Goal: Navigation & Orientation: Find specific page/section

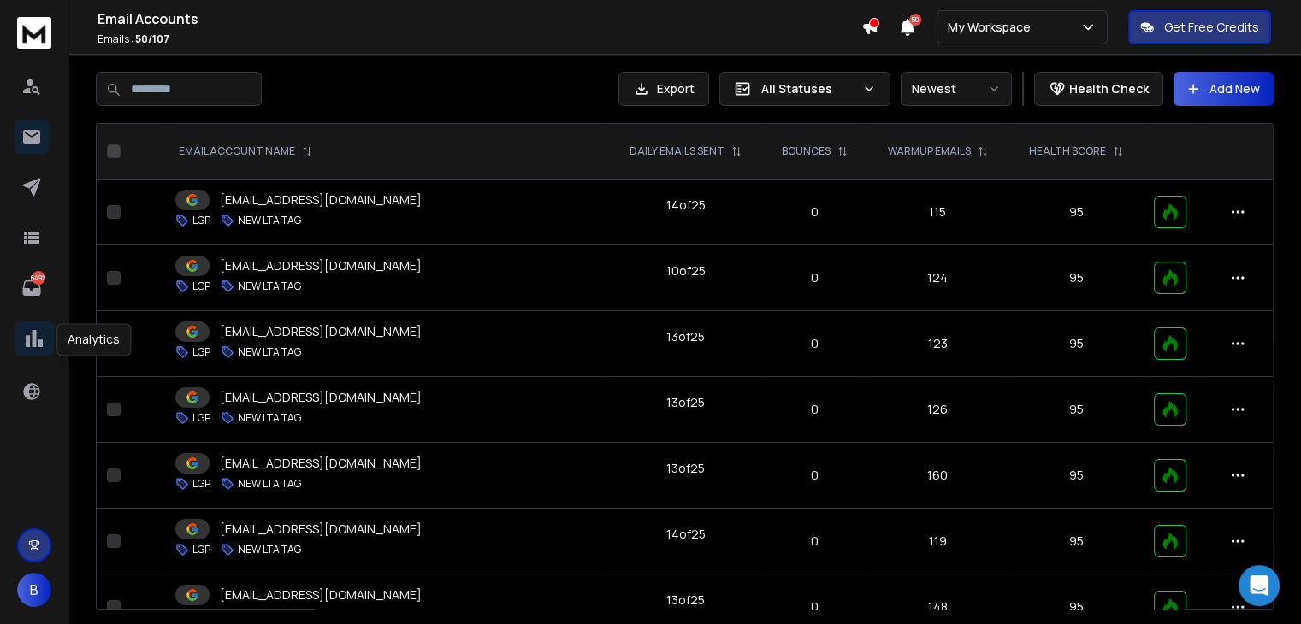
click at [29, 338] on icon at bounding box center [34, 338] width 17 height 17
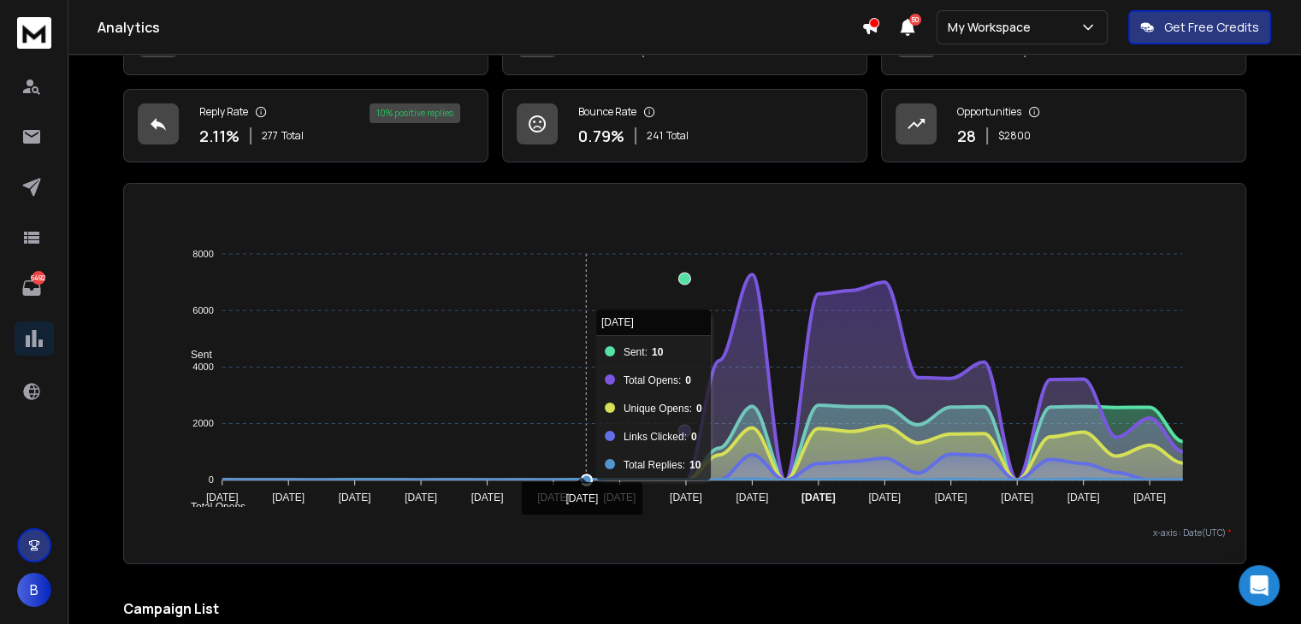
scroll to position [157, 0]
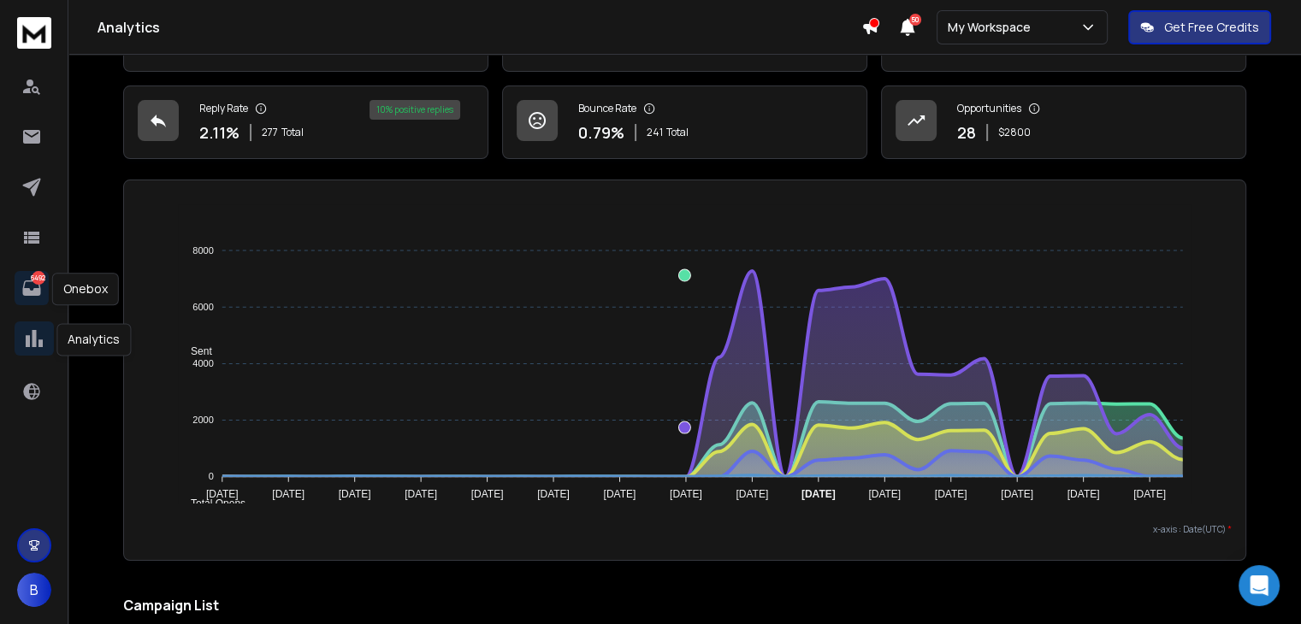
click at [35, 285] on p "6492" at bounding box center [39, 278] width 14 height 14
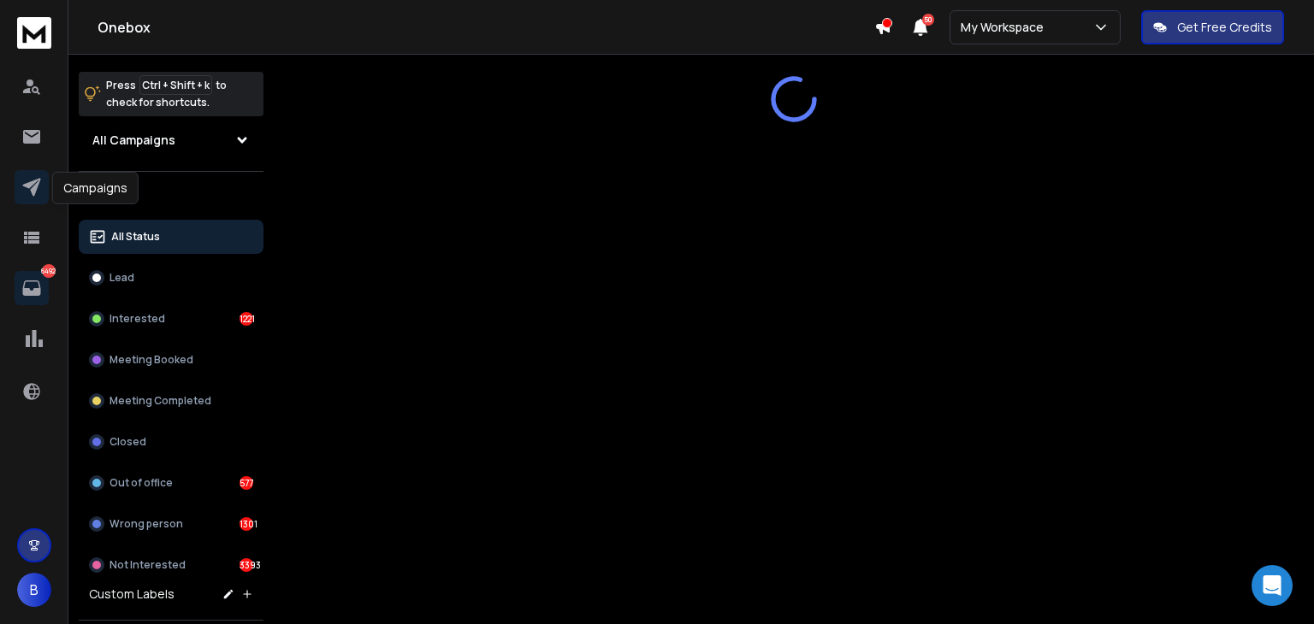
click at [39, 188] on icon at bounding box center [31, 187] width 21 height 21
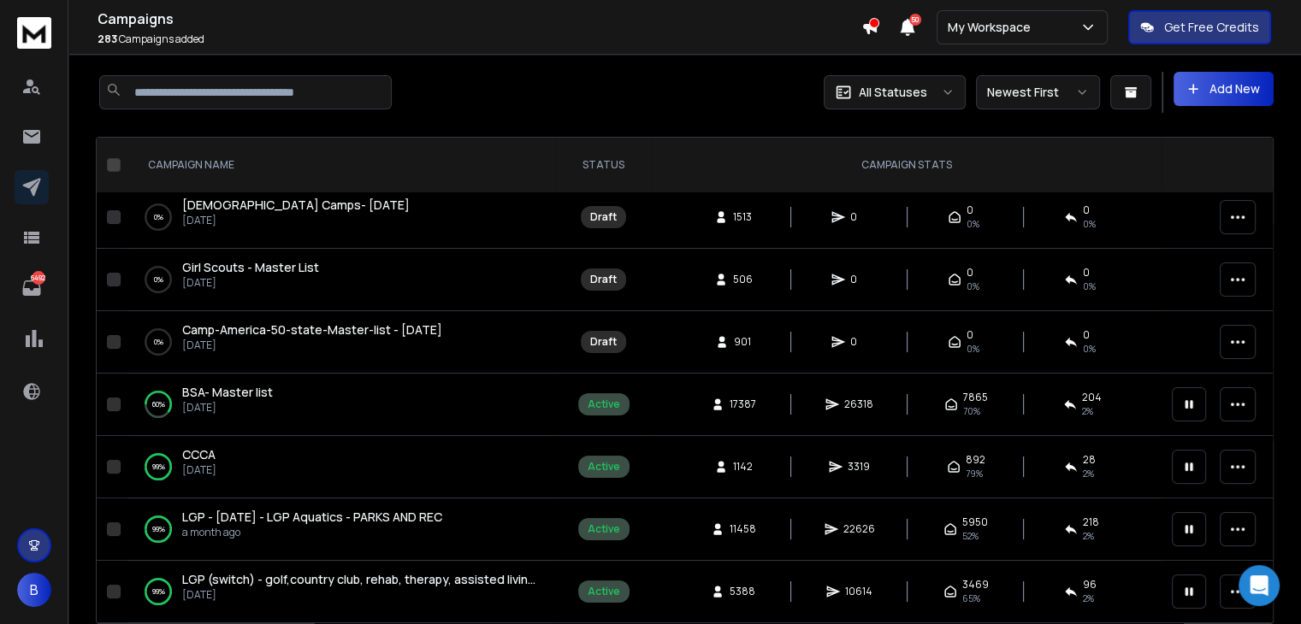
scroll to position [130, 0]
